Goal: Task Accomplishment & Management: Manage account settings

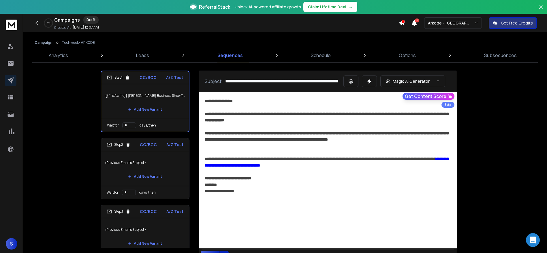
click at [152, 164] on p "<Previous Email's Subject>" at bounding box center [144, 163] width 81 height 16
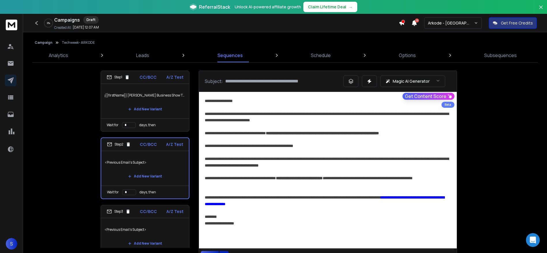
scroll to position [20, 0]
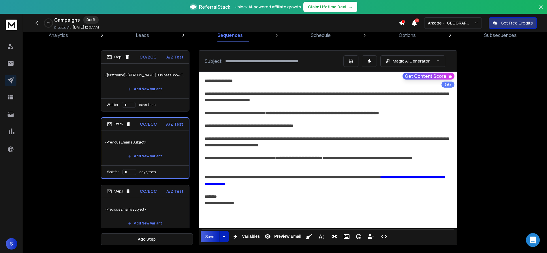
click at [137, 207] on p "<Previous Email's Subject>" at bounding box center [144, 210] width 81 height 16
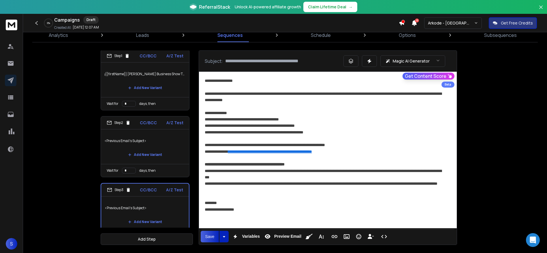
scroll to position [0, 0]
click at [163, 81] on p "¡{{firstName}} [PERSON_NAME] al Odoo Business Show Toluca 2025 con Arkode 🚀!" at bounding box center [144, 75] width 81 height 16
type input "**********"
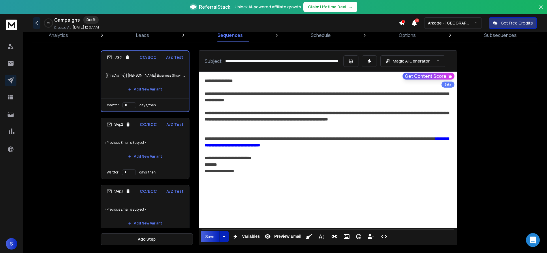
click at [34, 22] on button at bounding box center [36, 23] width 7 height 12
click at [35, 20] on icon at bounding box center [36, 22] width 5 height 5
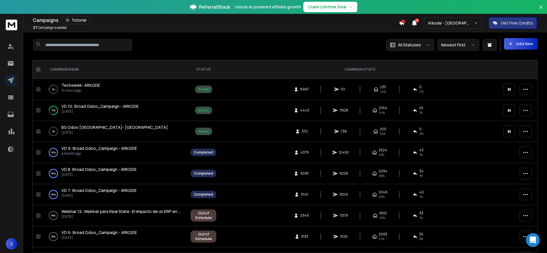
click at [84, 88] on link "Techweek- ARKODE" at bounding box center [80, 85] width 39 height 6
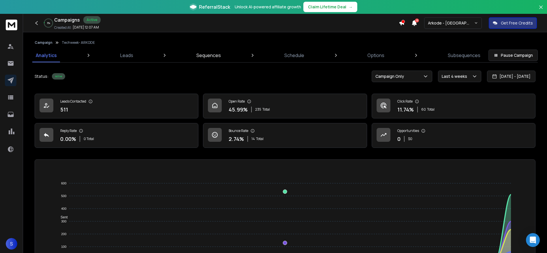
click at [219, 57] on p "Sequences" at bounding box center [208, 55] width 25 height 7
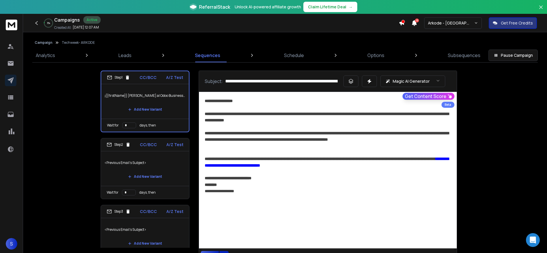
click at [158, 162] on p "<Previous Email's Subject>" at bounding box center [144, 163] width 81 height 16
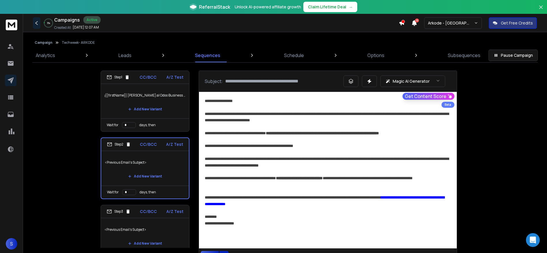
click at [35, 23] on icon at bounding box center [36, 22] width 5 height 5
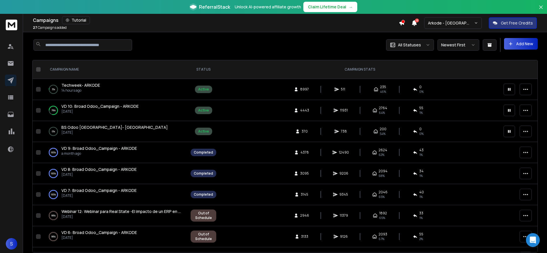
click at [507, 91] on icon at bounding box center [509, 89] width 5 height 5
click at [105, 114] on p "[DATE]" at bounding box center [99, 111] width 77 height 5
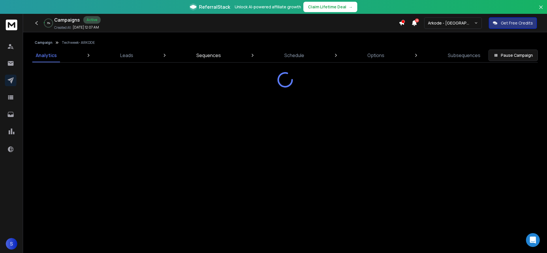
click at [199, 54] on p "Sequences" at bounding box center [208, 55] width 25 height 7
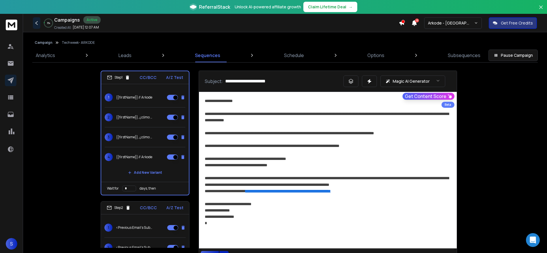
click at [35, 23] on icon at bounding box center [36, 23] width 2 height 4
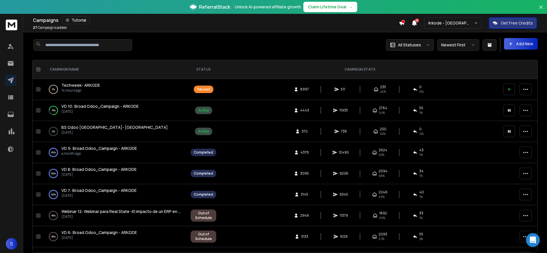
click at [88, 133] on p "[DATE]" at bounding box center [114, 132] width 106 height 5
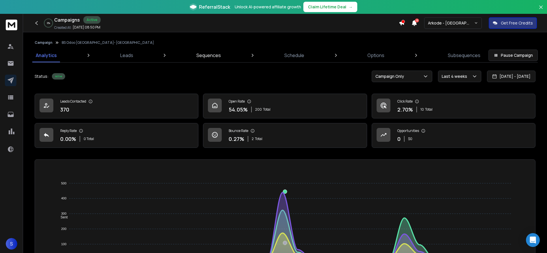
click at [212, 58] on p "Sequences" at bounding box center [208, 55] width 25 height 7
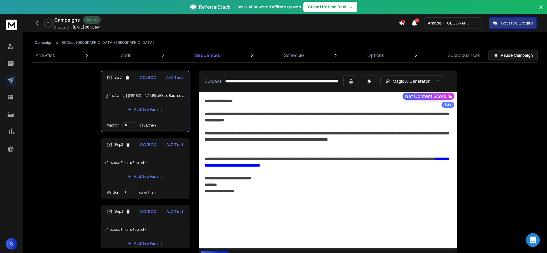
click at [143, 165] on p "<Previous Email's Subject>" at bounding box center [144, 163] width 81 height 16
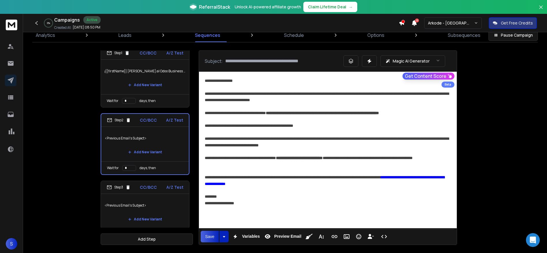
scroll to position [5, 0]
click at [173, 207] on p "<Previous Email's Subject>" at bounding box center [144, 204] width 81 height 16
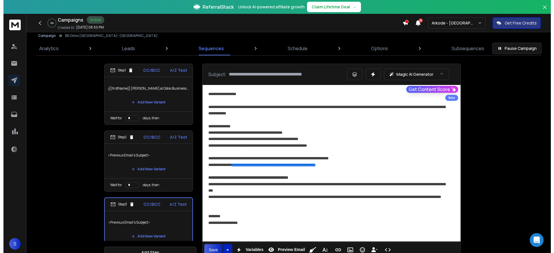
scroll to position [0, 0]
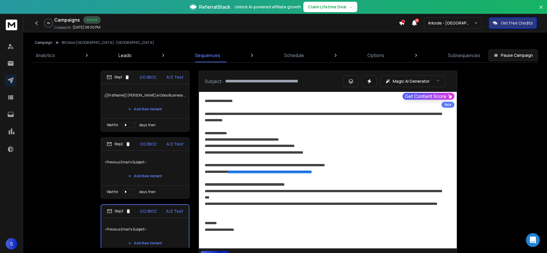
click at [125, 56] on p "Leads" at bounding box center [125, 55] width 13 height 7
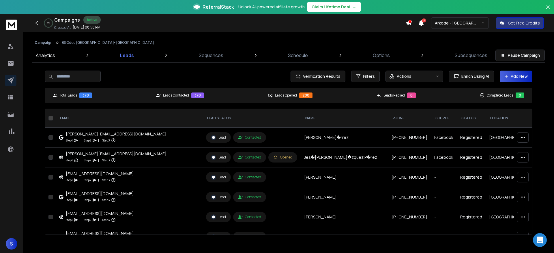
click at [49, 58] on p "Analytics" at bounding box center [45, 55] width 19 height 7
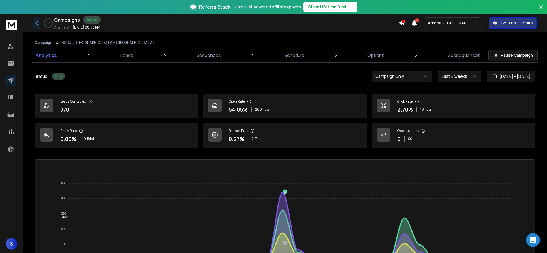
click at [37, 22] on icon at bounding box center [36, 23] width 2 height 4
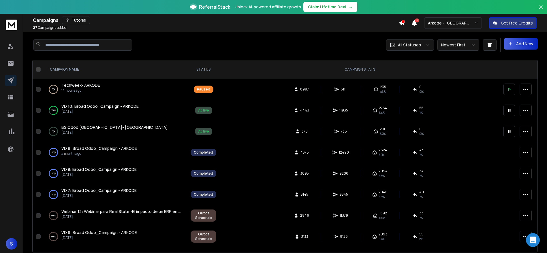
click at [77, 147] on span "VD 9: Broad Odoo_Campaign - ARKODE" at bounding box center [99, 148] width 76 height 5
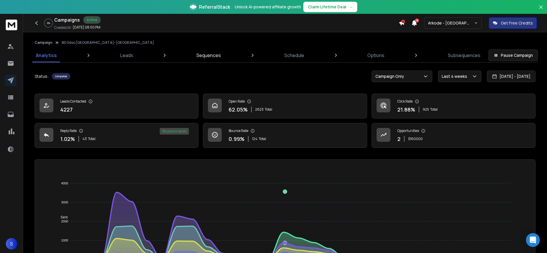
click at [208, 52] on p "Sequences" at bounding box center [208, 55] width 25 height 7
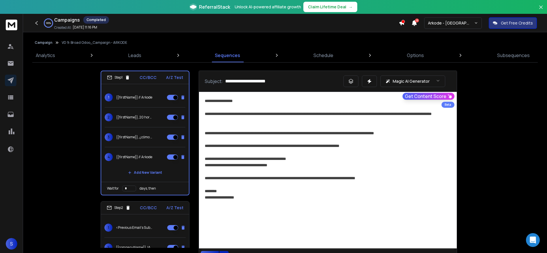
click at [141, 119] on div "2 {{firstName}}, 20 horas que podrías recuperar esta semana" at bounding box center [129, 117] width 48 height 8
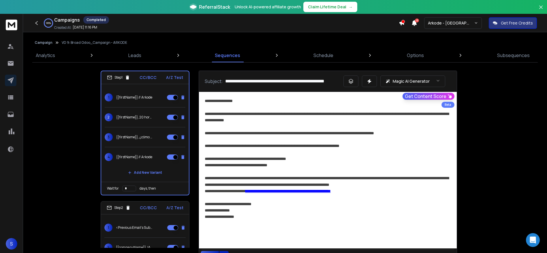
click at [146, 136] on p "{{firstName}}, ¿cómo optimizar sin invertir más?" at bounding box center [134, 137] width 37 height 5
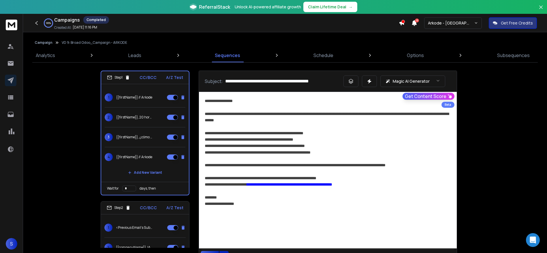
click at [140, 155] on p "{{firstName}} // Arkode" at bounding box center [134, 157] width 36 height 5
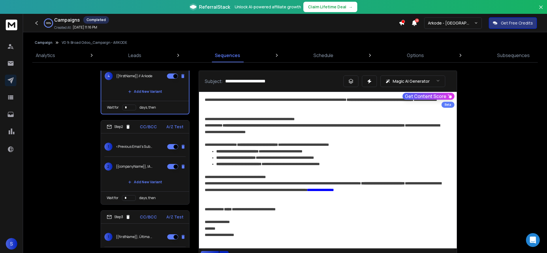
scroll to position [115, 0]
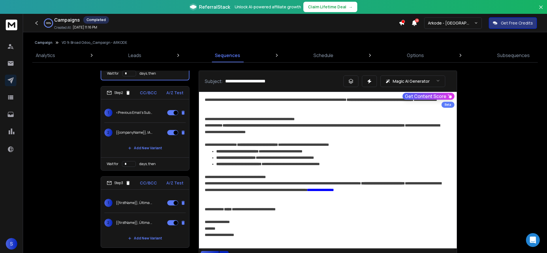
click at [141, 206] on div "1 {{firstName}}, Última oportunidad para tu diagnostico" at bounding box center [128, 203] width 48 height 8
type input "**********"
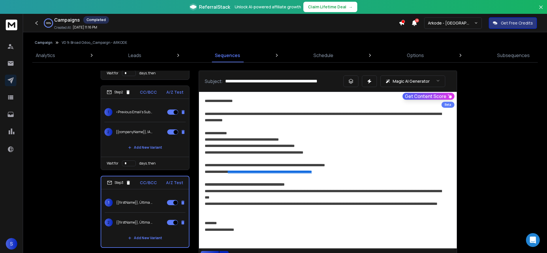
click at [145, 220] on p "{{firstName}}, Última oportunidad para tu diagnostico" at bounding box center [134, 222] width 37 height 5
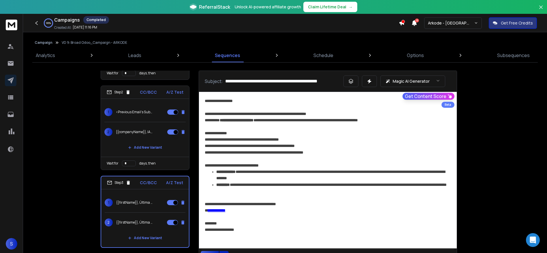
click at [145, 201] on p "{{firstName}}, Última oportunidad para tu diagnostico" at bounding box center [134, 202] width 37 height 5
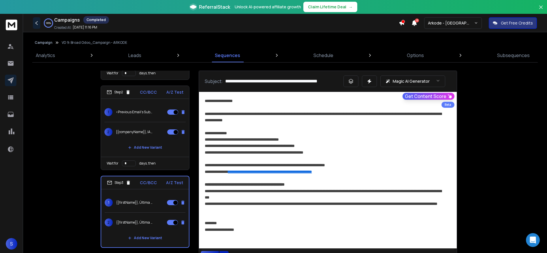
click at [33, 19] on button at bounding box center [36, 23] width 7 height 12
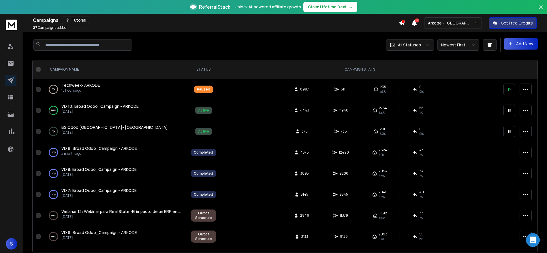
click at [93, 92] on p "15 hours ago" at bounding box center [80, 90] width 39 height 5
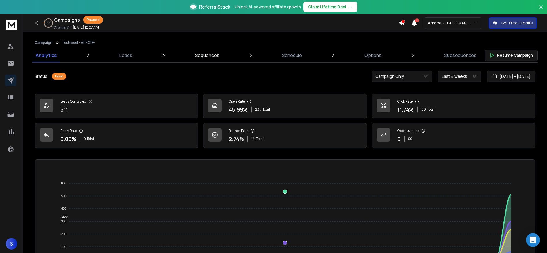
click at [219, 55] on link "Sequences" at bounding box center [207, 55] width 31 height 14
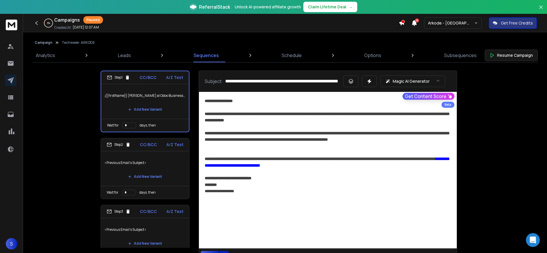
click at [168, 163] on p "<Previous Email's Subject>" at bounding box center [144, 163] width 81 height 16
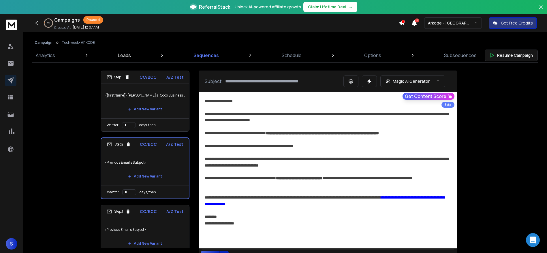
click at [134, 56] on link "Leads" at bounding box center [124, 55] width 20 height 14
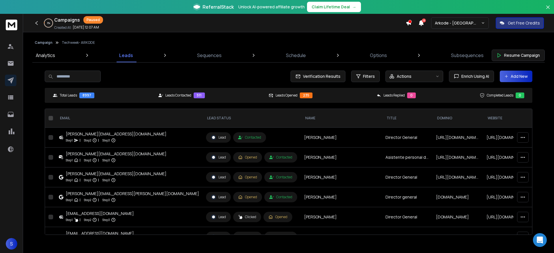
click at [57, 54] on link "Analytics" at bounding box center [45, 55] width 26 height 14
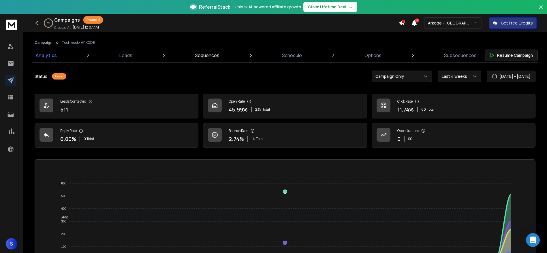
click at [210, 60] on link "Sequences" at bounding box center [207, 55] width 31 height 14
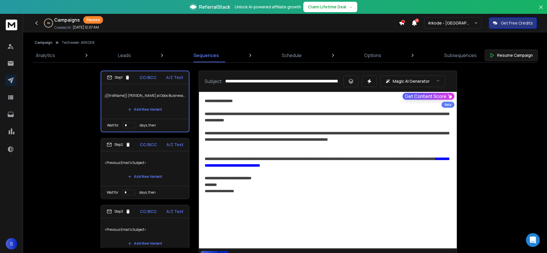
click at [176, 162] on p "<Previous Email's Subject>" at bounding box center [144, 163] width 81 height 16
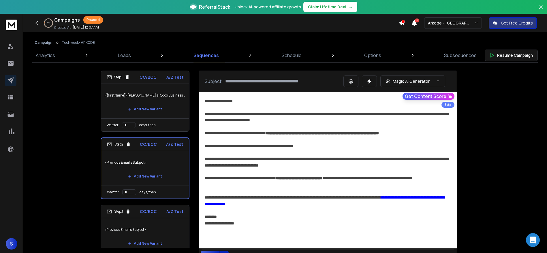
scroll to position [5, 0]
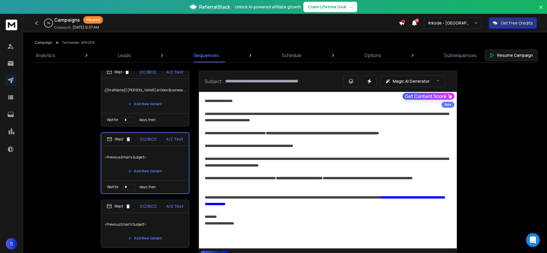
click at [153, 217] on p "<Previous Email's Subject>" at bounding box center [144, 225] width 81 height 16
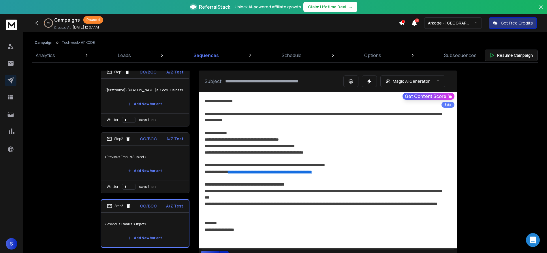
click at [167, 163] on p "<Previous Email's Subject>" at bounding box center [144, 157] width 81 height 16
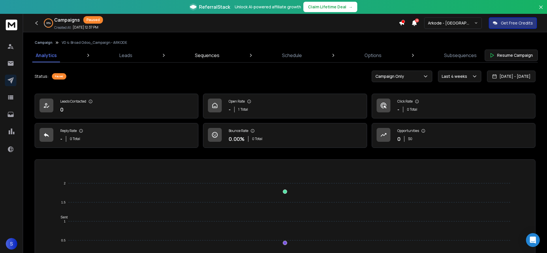
click at [211, 57] on p "Sequences" at bounding box center [207, 55] width 25 height 7
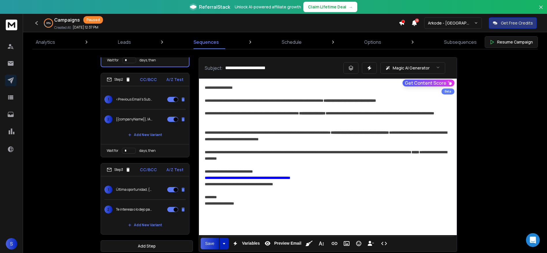
scroll to position [20, 0]
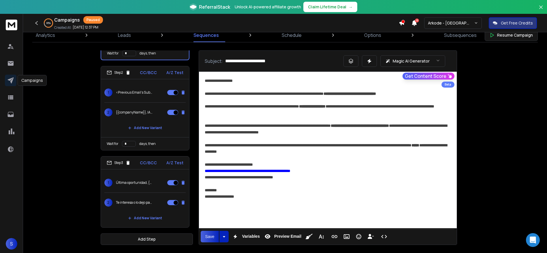
click at [11, 80] on icon at bounding box center [10, 80] width 7 height 7
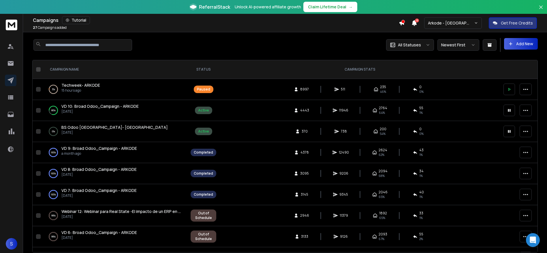
click at [102, 132] on p "[DATE]" at bounding box center [114, 132] width 106 height 5
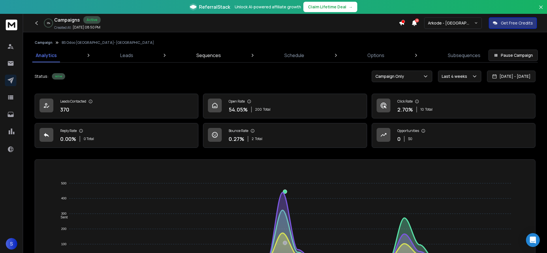
click at [219, 56] on p "Sequences" at bounding box center [208, 55] width 25 height 7
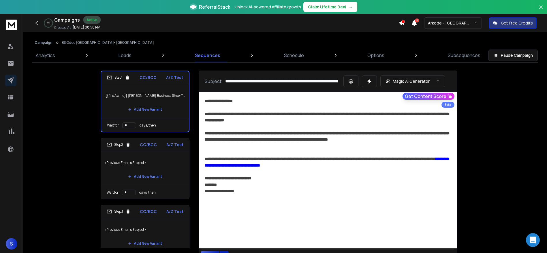
click at [184, 172] on div "Add New Variant" at bounding box center [144, 177] width 81 height 12
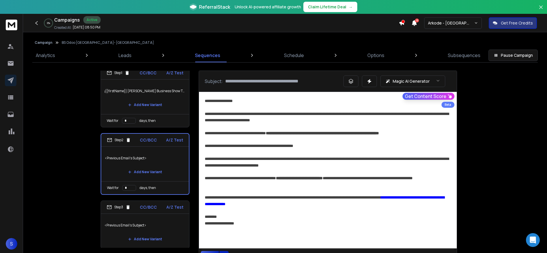
scroll to position [5, 0]
click at [167, 219] on p "<Previous Email's Subject>" at bounding box center [144, 225] width 81 height 16
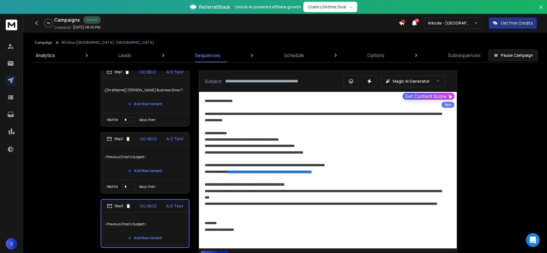
click at [53, 57] on p "Analytics" at bounding box center [45, 55] width 19 height 7
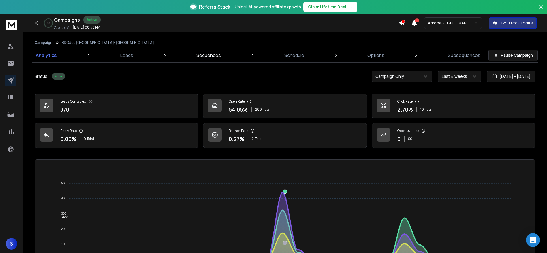
click at [197, 51] on link "Sequences" at bounding box center [208, 55] width 31 height 14
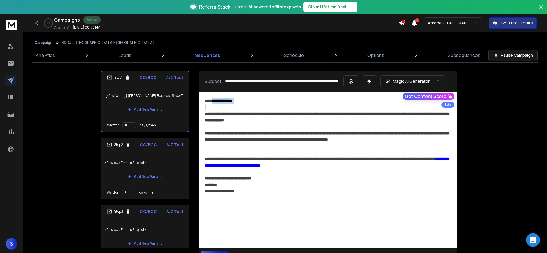
drag, startPoint x: 215, startPoint y: 99, endPoint x: 238, endPoint y: 106, distance: 23.7
click at [238, 106] on b "**********" at bounding box center [328, 143] width 246 height 90
copy div "**********"
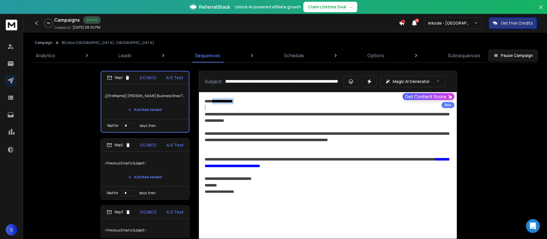
click at [177, 170] on p "<Previous Email's Subject>" at bounding box center [144, 163] width 81 height 16
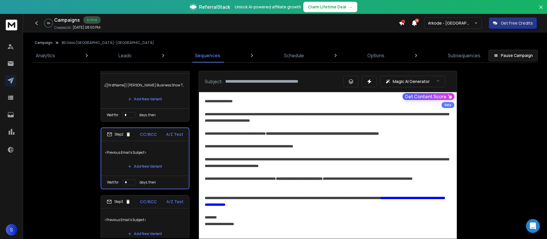
scroll to position [16, 0]
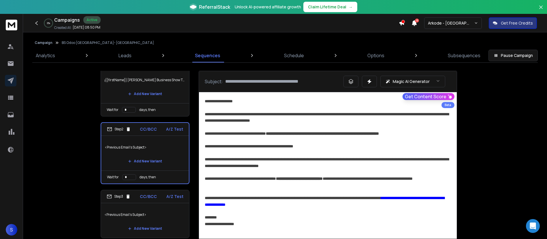
click at [159, 207] on p "<Previous Email's Subject>" at bounding box center [144, 214] width 81 height 16
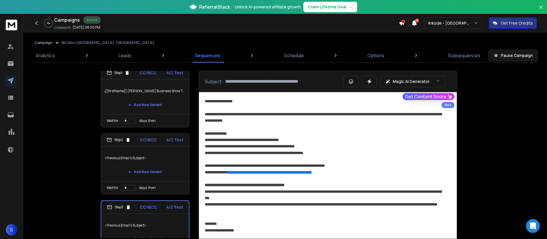
scroll to position [0, 0]
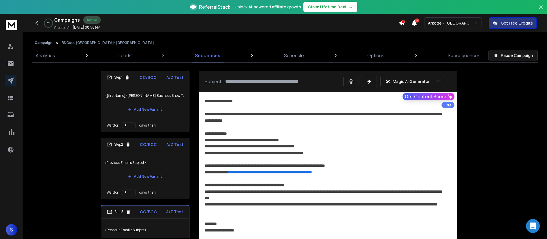
click at [247, 221] on div "********" at bounding box center [325, 223] width 240 height 6
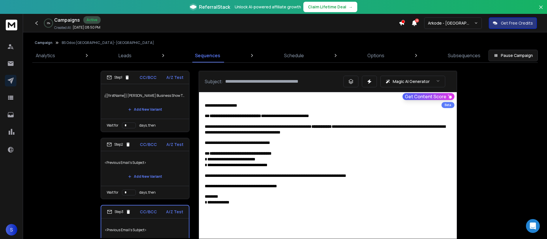
click at [256, 184] on span "**********" at bounding box center [241, 186] width 72 height 4
drag, startPoint x: 376, startPoint y: 176, endPoint x: 324, endPoint y: 176, distance: 51.0
click at [324, 176] on p "**********" at bounding box center [328, 175] width 246 height 6
drag, startPoint x: 356, startPoint y: 176, endPoint x: 325, endPoint y: 175, distance: 31.7
click at [325, 175] on p "**********" at bounding box center [328, 175] width 246 height 6
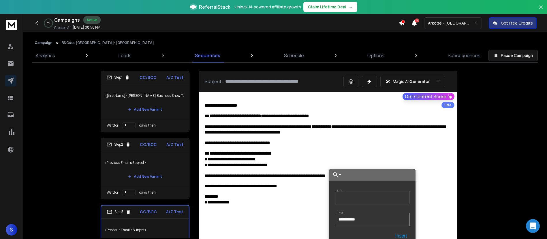
type input "**********"
click at [396, 234] on button "Insert" at bounding box center [401, 235] width 17 height 10
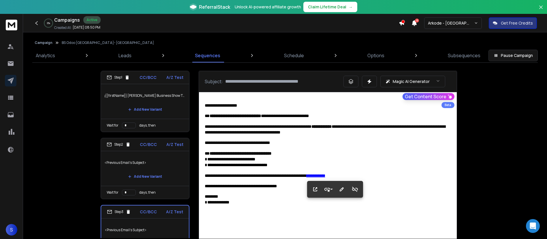
click at [367, 174] on p "**********" at bounding box center [328, 175] width 246 height 6
click at [360, 158] on p "**********" at bounding box center [328, 159] width 246 height 18
